Goal: Task Accomplishment & Management: Manage account settings

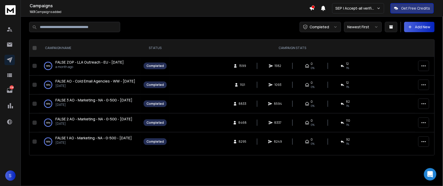
drag, startPoint x: 0, startPoint y: 0, endPoint x: 103, endPoint y: 67, distance: 123.0
click at [103, 67] on p "a month ago" at bounding box center [89, 67] width 68 height 4
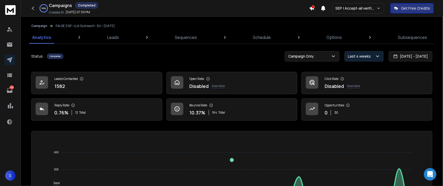
click at [348, 58] on p "Last 4 weeks" at bounding box center [360, 56] width 25 height 5
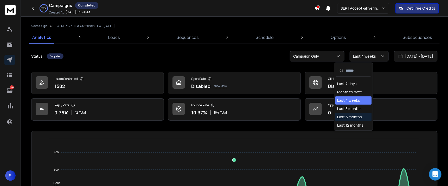
click at [347, 119] on div "Last 6 months" at bounding box center [349, 117] width 25 height 5
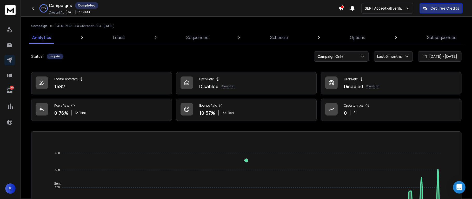
click at [255, 12] on div "100 % Campaigns Completed Created At: [DATE] 07:39 PM SEP | Accept-all verifica…" at bounding box center [236, 8] width 472 height 17
drag, startPoint x: 66, startPoint y: 25, endPoint x: 74, endPoint y: 25, distance: 8.8
click at [74, 25] on p "FALSE ZGP - LLA Outreach - EU - [DATE]" at bounding box center [85, 26] width 59 height 4
click at [73, 26] on p "FALSE ZGP - LLA Outreach - EU - [DATE]" at bounding box center [85, 26] width 59 height 4
drag, startPoint x: 65, startPoint y: 25, endPoint x: 121, endPoint y: 23, distance: 55.7
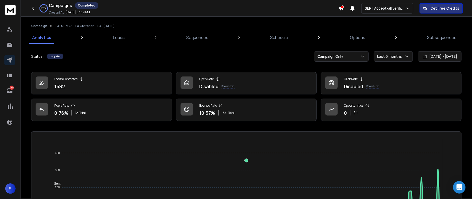
click at [121, 23] on div "Campaign FALSE ZGP - LLA Outreach - EU - [DATE]" at bounding box center [246, 26] width 435 height 8
copy p "ZGP - LLA Outreach - EU - [DATE]"
click at [174, 11] on div "100 % Campaigns Completed Created At: [DATE] 07:39 PM SEP | Accept-all verifica…" at bounding box center [236, 8] width 472 height 17
click at [124, 40] on p "Leads" at bounding box center [119, 37] width 12 height 6
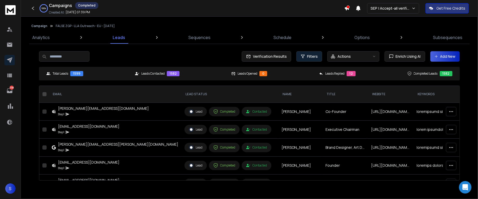
click at [309, 55] on span "Filters" at bounding box center [312, 56] width 11 height 5
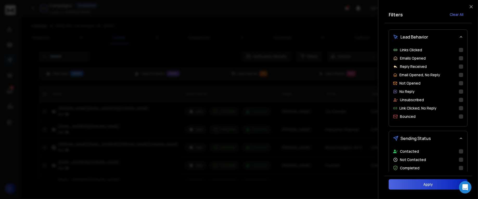
click at [419, 115] on div "Bounced" at bounding box center [428, 116] width 70 height 5
click at [405, 115] on p "Bounced" at bounding box center [408, 116] width 16 height 5
click at [442, 115] on button "Bounced" at bounding box center [461, 116] width 4 height 4
click at [436, 185] on button "Apply" at bounding box center [427, 184] width 79 height 10
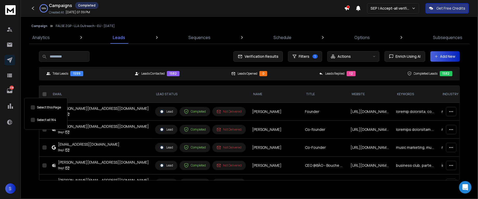
click at [32, 120] on button "Select this Page" at bounding box center [33, 120] width 4 height 4
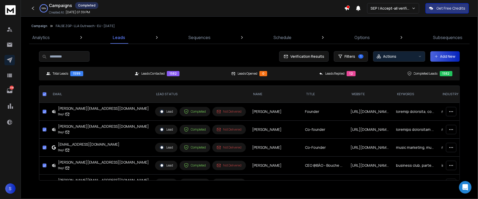
click at [389, 57] on p "Actions" at bounding box center [389, 56] width 13 height 5
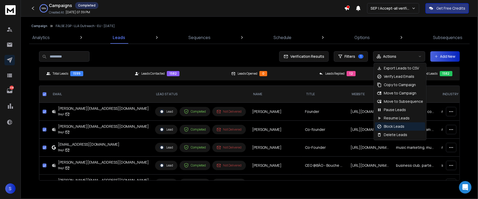
click at [394, 129] on p "Block Leads" at bounding box center [393, 126] width 21 height 5
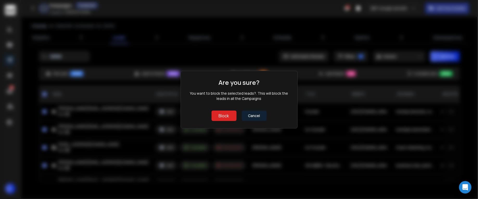
click at [257, 115] on button "Cancel" at bounding box center [254, 115] width 25 height 10
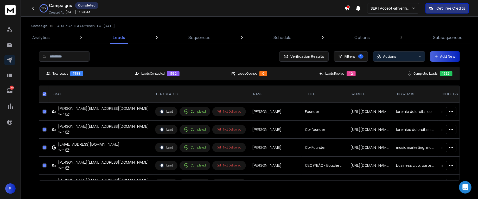
click at [414, 59] on button "Actions" at bounding box center [399, 56] width 52 height 10
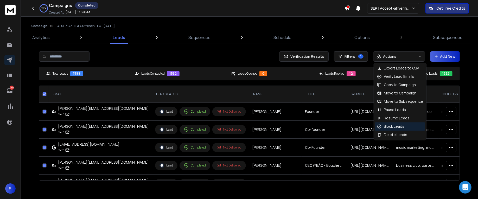
click at [381, 127] on icon at bounding box center [379, 127] width 4 height 4
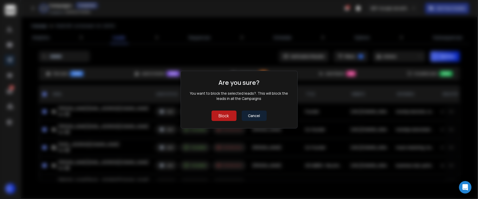
click at [230, 115] on button "Block" at bounding box center [223, 115] width 25 height 10
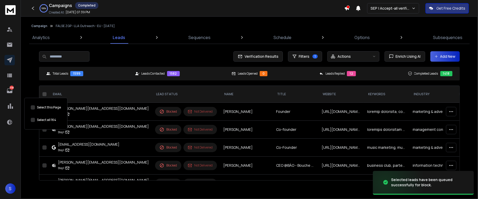
click at [31, 120] on button "Select this Page" at bounding box center [33, 120] width 4 height 4
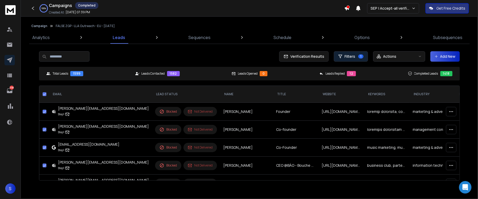
click at [354, 60] on button "Filters 1" at bounding box center [351, 56] width 34 height 10
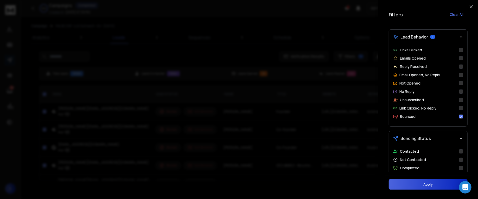
click at [409, 116] on p "Bounced" at bounding box center [408, 116] width 16 height 5
click at [442, 116] on button "Bounced" at bounding box center [461, 116] width 4 height 4
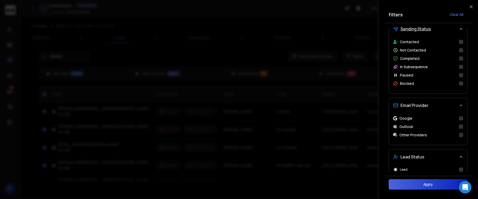
scroll to position [139, 0]
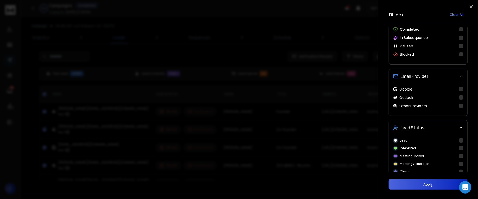
click at [408, 55] on p "Blocked" at bounding box center [407, 54] width 14 height 5
click at [442, 55] on button "Blocked" at bounding box center [461, 54] width 4 height 4
click at [417, 182] on button "Apply" at bounding box center [427, 184] width 79 height 10
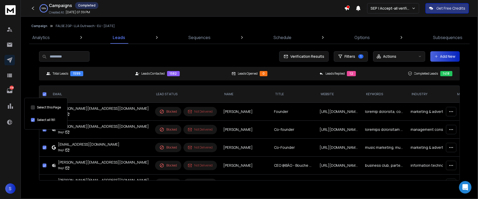
click at [32, 121] on button "Select this Page" at bounding box center [33, 120] width 4 height 4
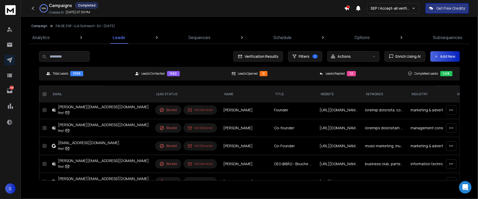
scroll to position [0, 0]
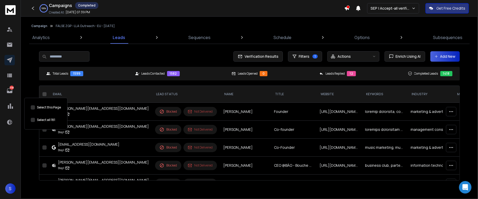
click at [32, 120] on button "Select this Page" at bounding box center [33, 120] width 4 height 4
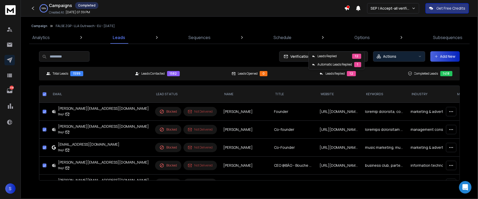
click at [395, 60] on button "Actions" at bounding box center [399, 56] width 52 height 10
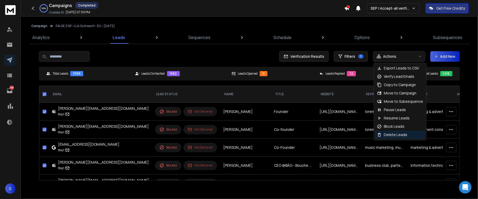
click at [398, 137] on p "Delete Leads" at bounding box center [394, 134] width 23 height 5
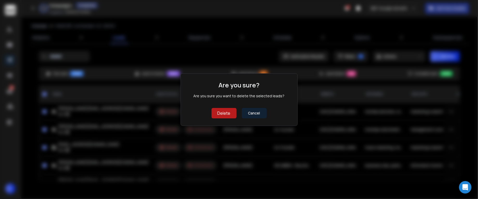
click at [233, 110] on button "Delete" at bounding box center [223, 113] width 25 height 10
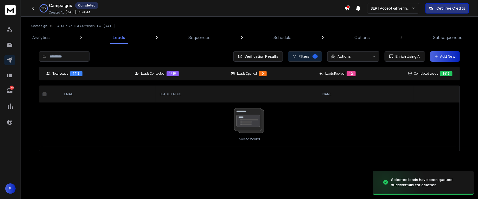
click at [291, 55] on button "Filters 1" at bounding box center [305, 56] width 34 height 10
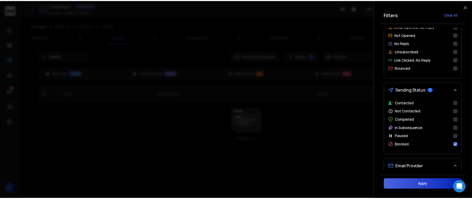
scroll to position [69, 0]
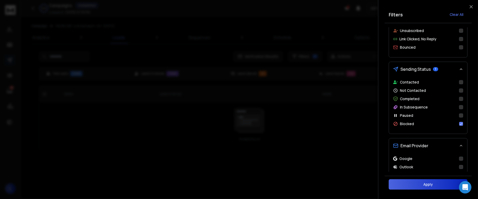
click at [405, 125] on p "Blocked" at bounding box center [407, 123] width 14 height 5
click at [442, 125] on button "Blocked" at bounding box center [461, 124] width 4 height 4
click at [414, 81] on p "Contacted" at bounding box center [409, 82] width 19 height 5
click at [442, 81] on button "Contacted" at bounding box center [461, 82] width 4 height 4
click at [407, 181] on button "Apply" at bounding box center [427, 184] width 79 height 10
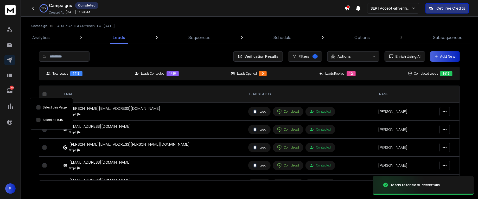
click at [38, 121] on button "Select this Page" at bounding box center [38, 120] width 4 height 4
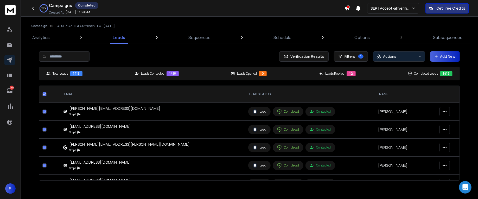
click at [402, 58] on div "Actions" at bounding box center [396, 56] width 40 height 5
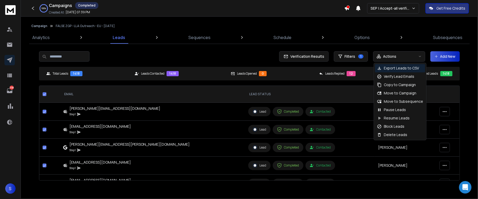
click at [401, 68] on p "Export Leads to CSV" at bounding box center [400, 68] width 35 height 5
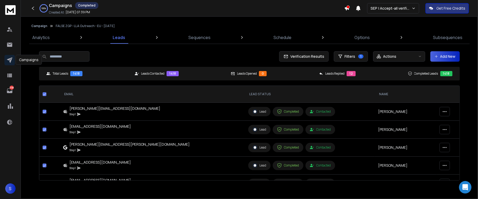
click at [11, 56] on link at bounding box center [9, 60] width 10 height 10
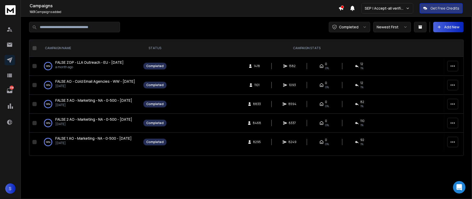
click at [442, 67] on icon "button" at bounding box center [453, 65] width 5 height 5
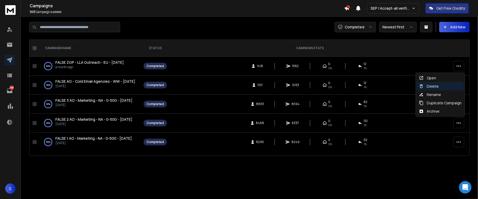
click at [442, 83] on div "Delete" at bounding box center [440, 86] width 47 height 8
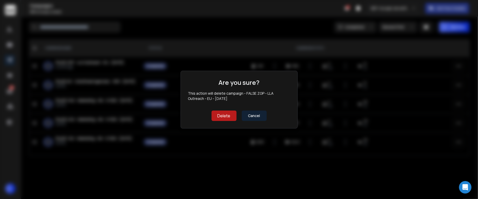
click at [227, 118] on button "Delete" at bounding box center [223, 115] width 25 height 10
